Goal: Information Seeking & Learning: Check status

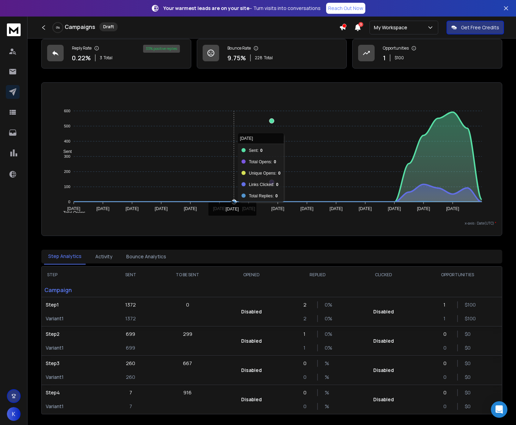
scroll to position [108, 0]
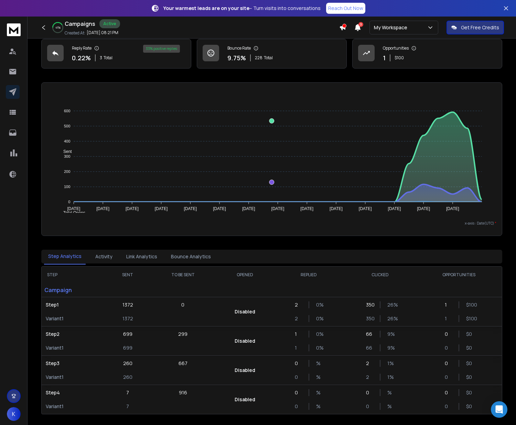
click at [144, 263] on div "Step Analytics Activity Link Analytics Bounce Analytics STEP SENT TO BE SENT OP…" at bounding box center [271, 332] width 461 height 165
click at [145, 260] on button "Link Analytics" at bounding box center [141, 256] width 39 height 15
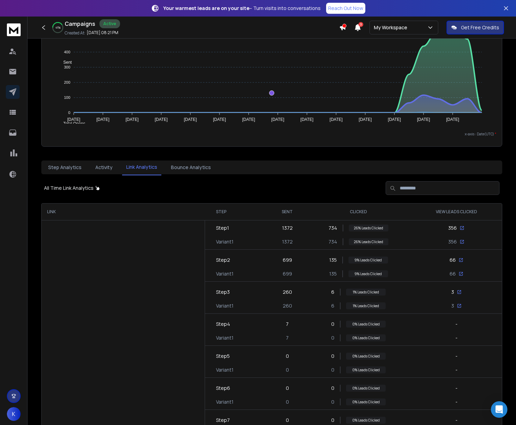
scroll to position [197, 0]
click at [97, 161] on button "Activity" at bounding box center [103, 167] width 25 height 15
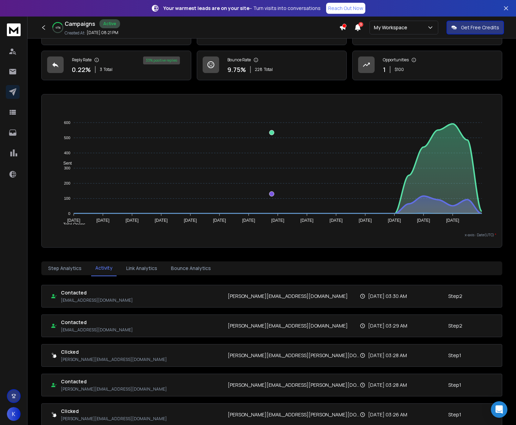
scroll to position [0, 0]
